Goal: Task Accomplishment & Management: Use online tool/utility

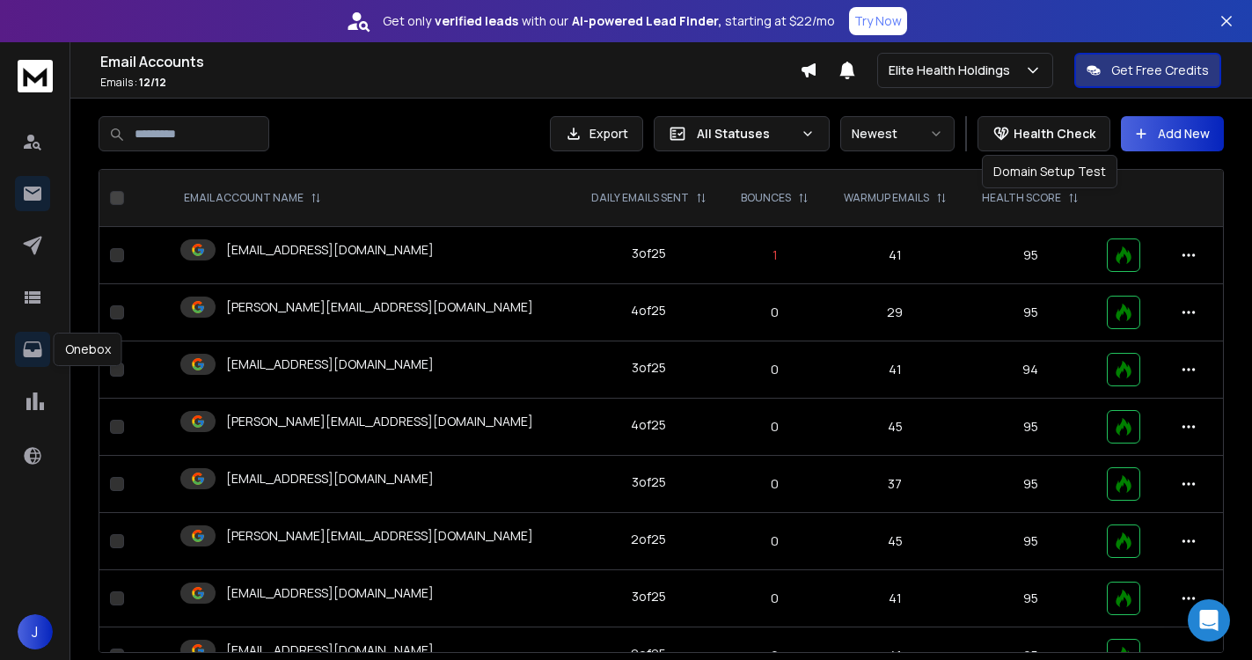
click at [40, 353] on icon at bounding box center [32, 349] width 18 height 16
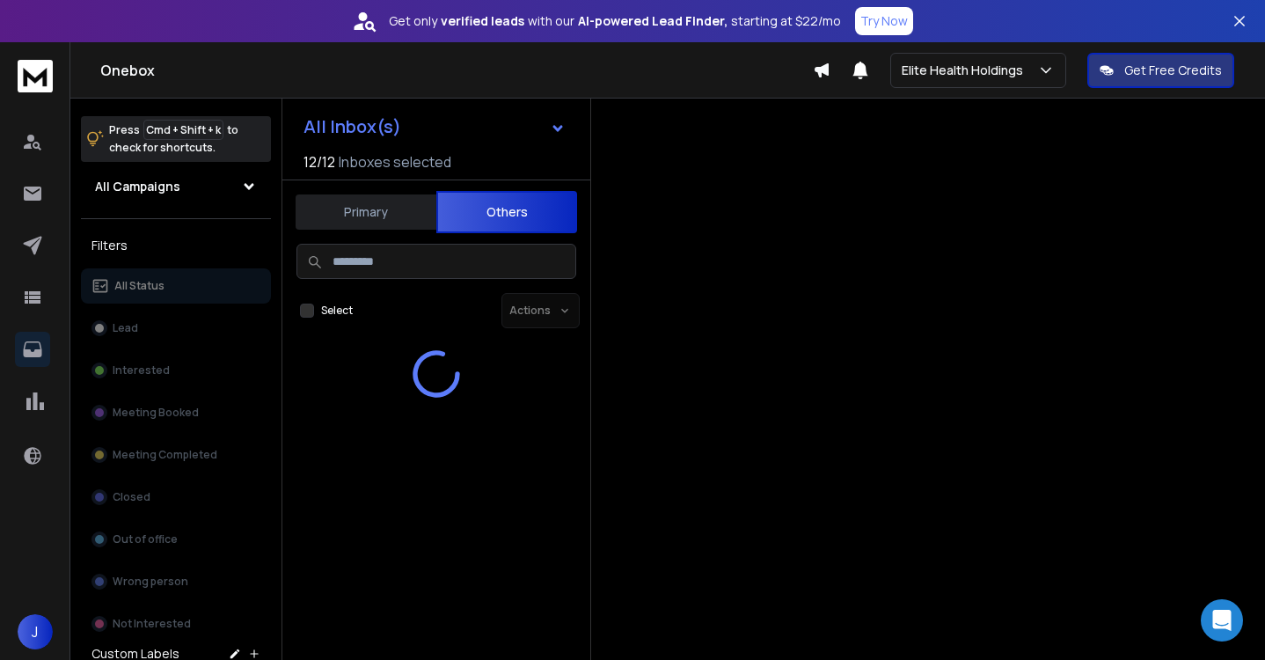
click at [481, 217] on button "Others" at bounding box center [506, 212] width 141 height 42
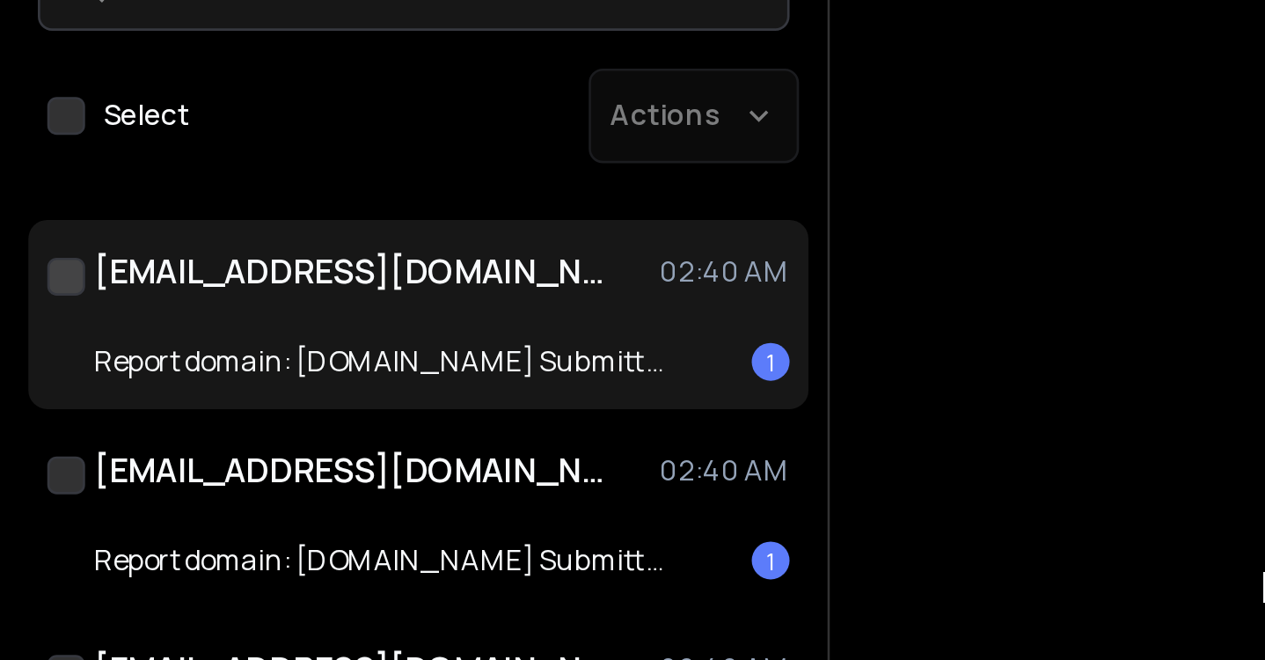
click at [432, 392] on div "Report domain: [DOMAIN_NAME] Submitter: [DOMAIN_NAME] 1" at bounding box center [447, 395] width 259 height 28
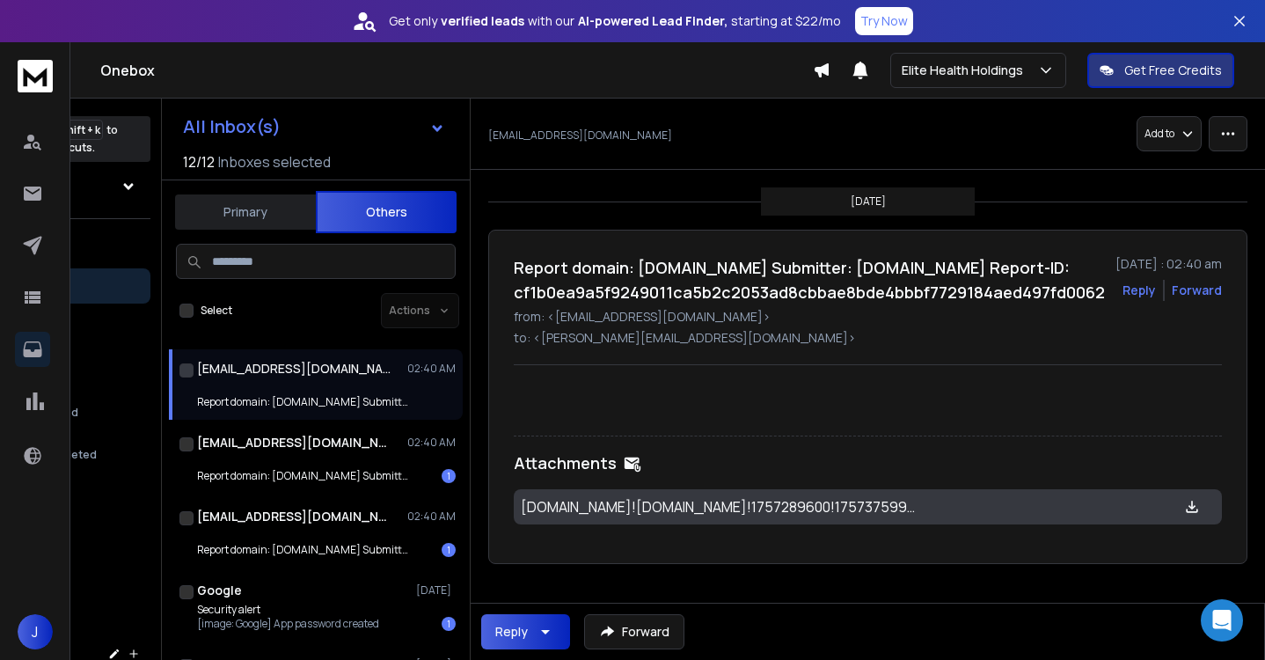
click at [193, 218] on div "Press Cmd + Shift + k to check for shortcuts. All Campaigns All Campaigns Filte…" at bounding box center [547, 429] width 1195 height 660
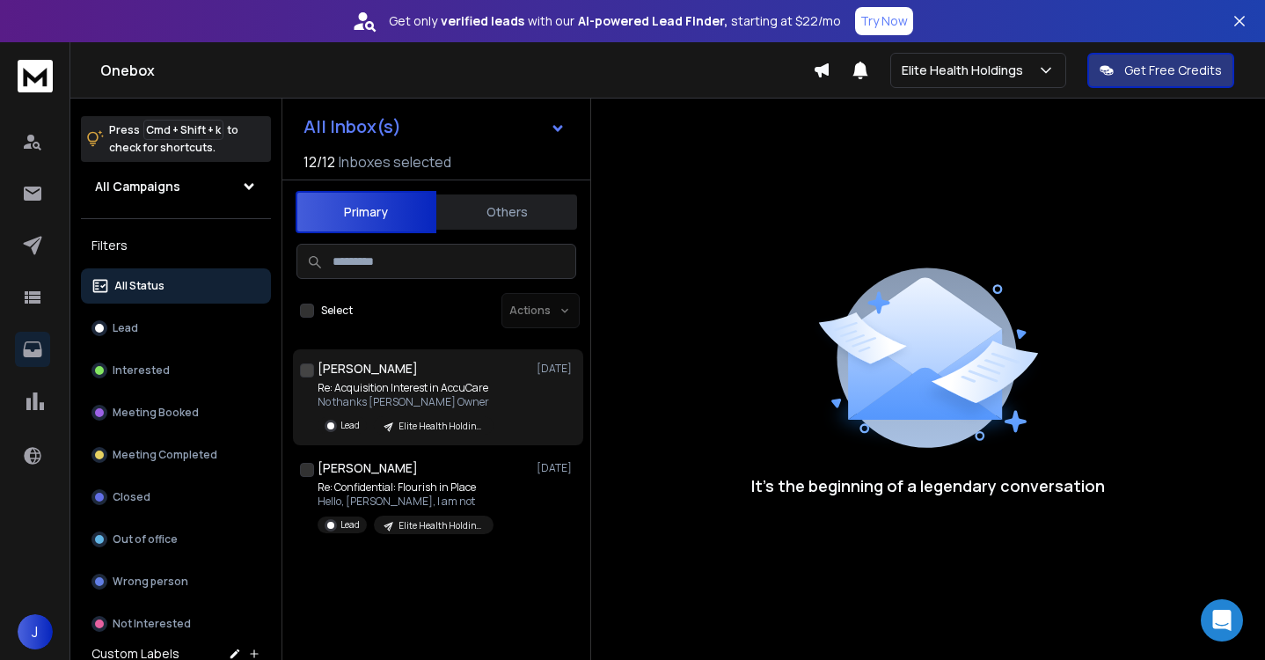
click at [484, 395] on p "No thanks [PERSON_NAME] Owner" at bounding box center [406, 402] width 176 height 14
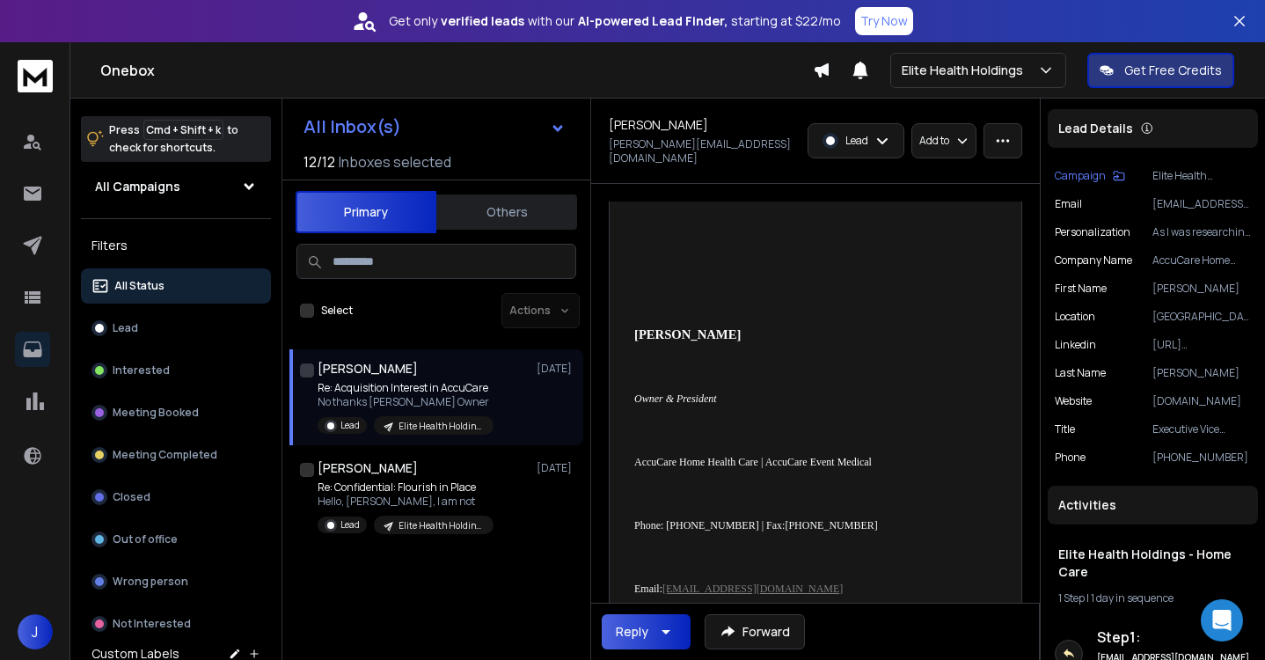
scroll to position [335, 0]
